Goal: Information Seeking & Learning: Learn about a topic

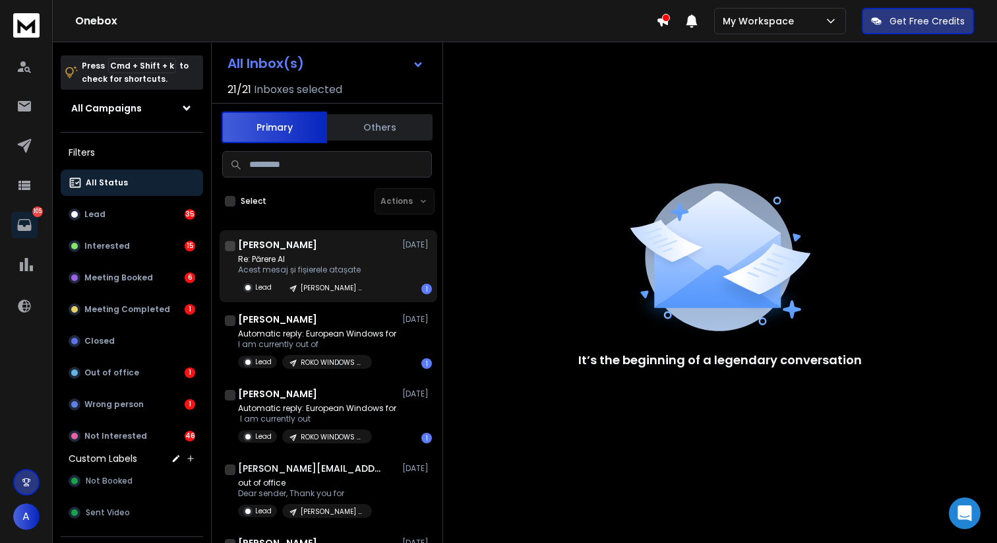
click at [340, 258] on p "Re: Părere AI" at bounding box center [305, 259] width 134 height 11
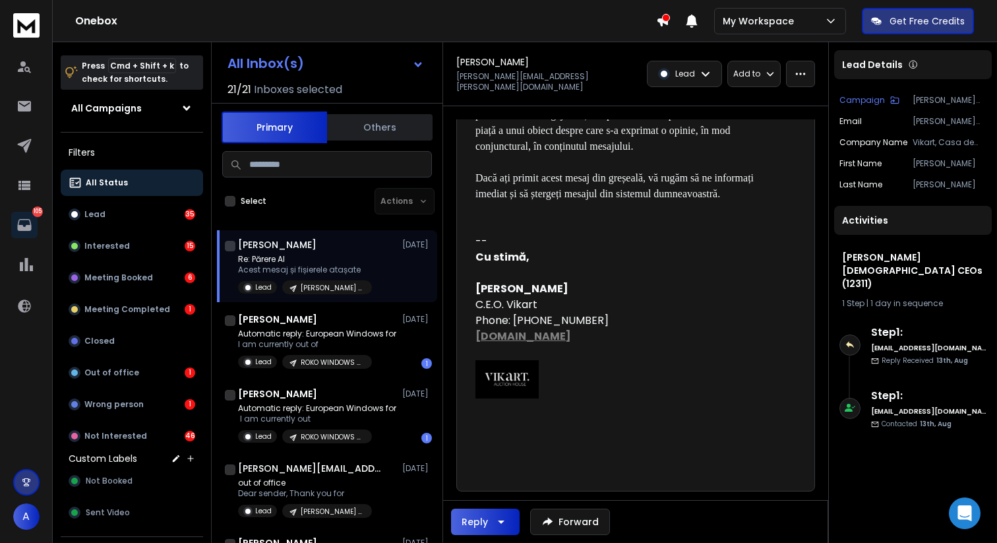
scroll to position [342, 0]
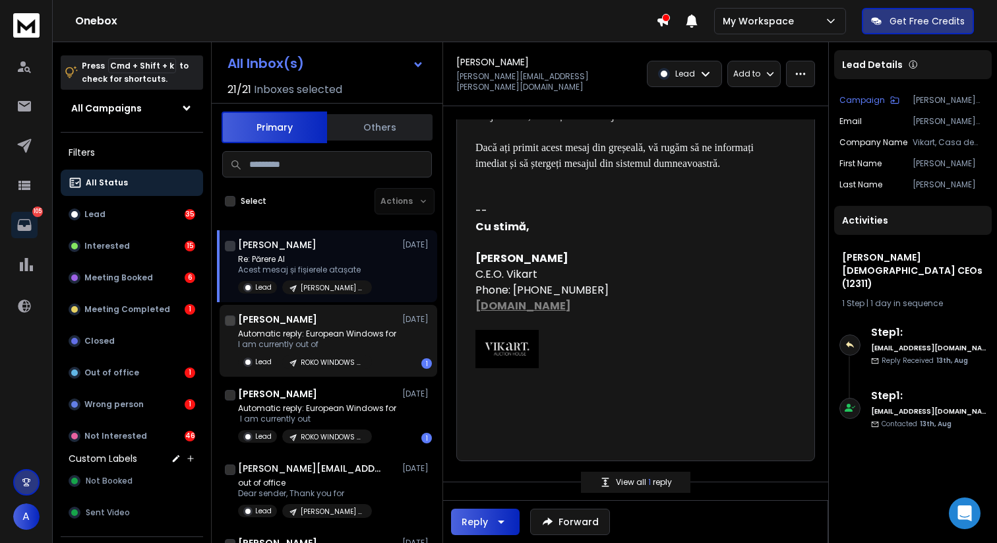
click at [367, 348] on p "I am currently out of" at bounding box center [317, 344] width 158 height 11
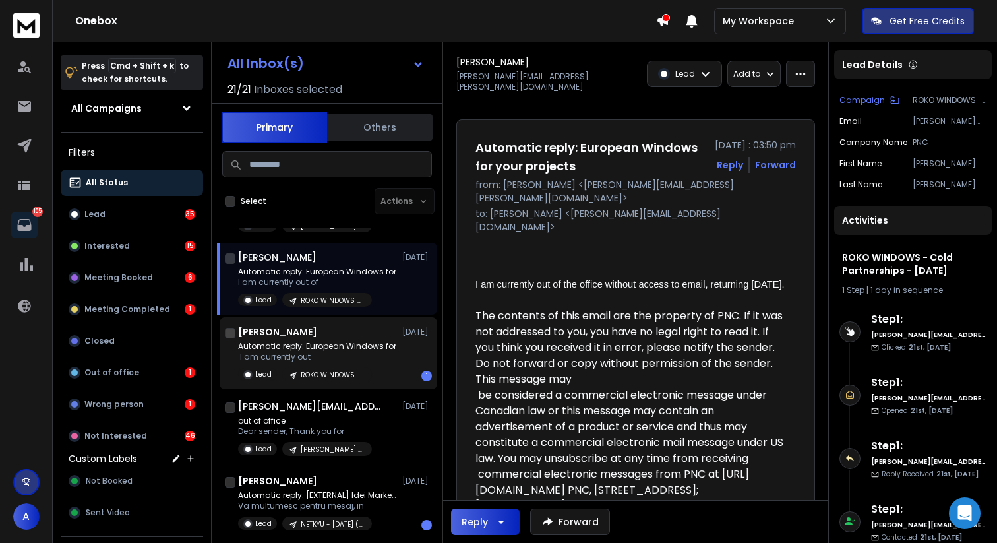
scroll to position [71, 0]
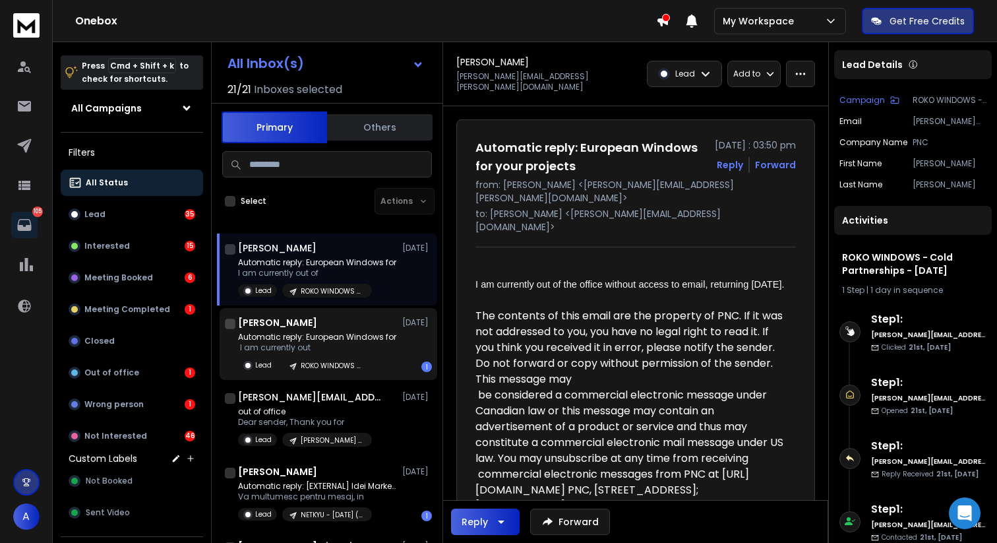
click at [376, 358] on div "Lead ROKO WINDOWS - Cold Partnerships - July 2025" at bounding box center [317, 365] width 158 height 14
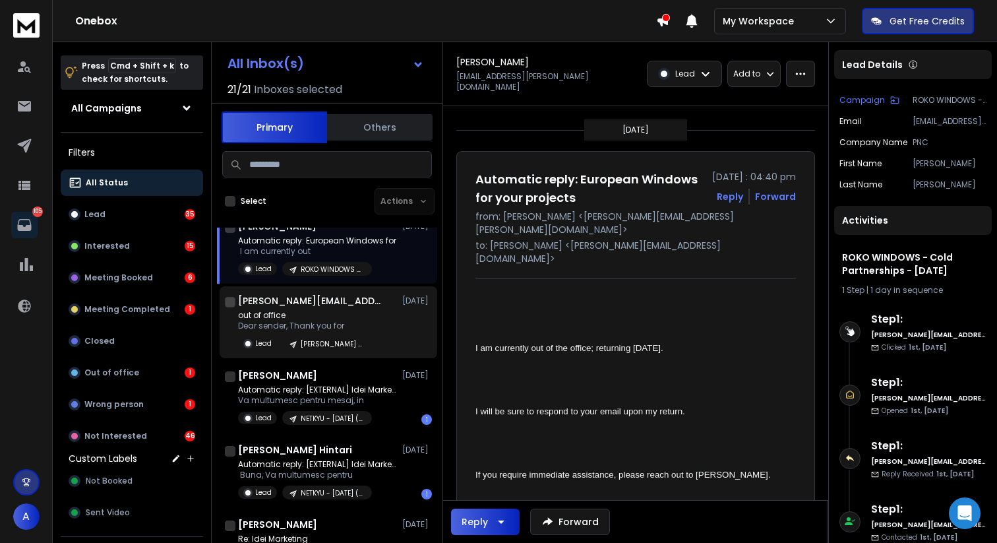
scroll to position [0, 0]
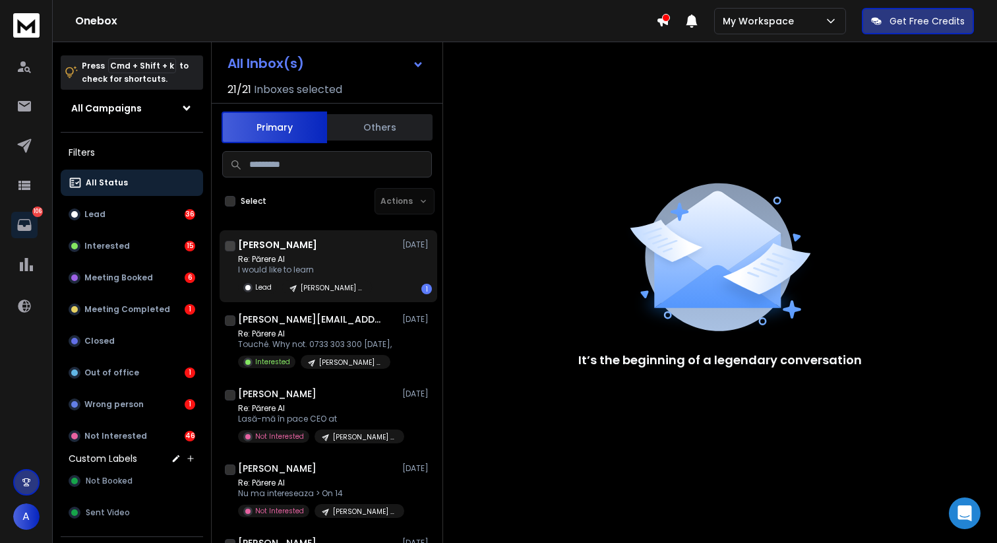
click at [428, 266] on div "[PERSON_NAME] [DATE] Re: Părere AI I would like to learn Lead [PERSON_NAME] [DE…" at bounding box center [329, 266] width 218 height 72
